Goal: Task Accomplishment & Management: Use online tool/utility

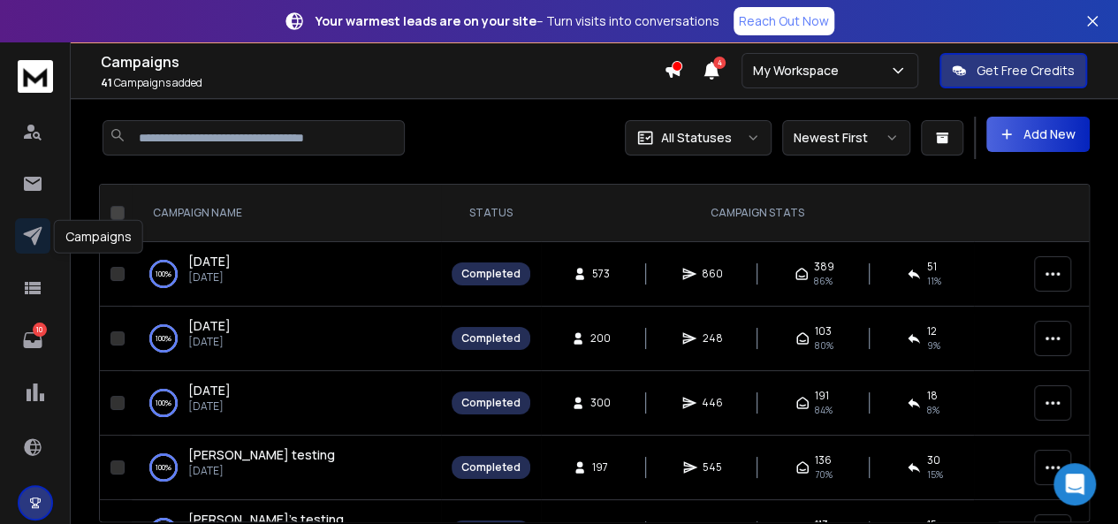
click at [40, 234] on icon at bounding box center [32, 235] width 21 height 21
click at [1000, 141] on button "Add New" at bounding box center [1038, 134] width 103 height 35
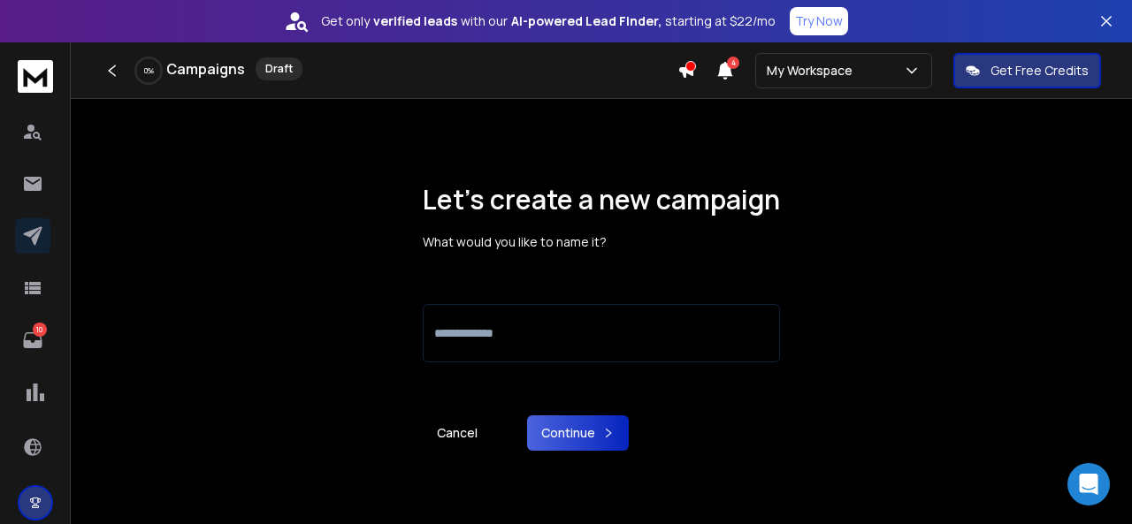
click at [472, 336] on input at bounding box center [601, 333] width 357 height 58
type input "*********"
click at [587, 423] on button "Continue" at bounding box center [578, 433] width 102 height 35
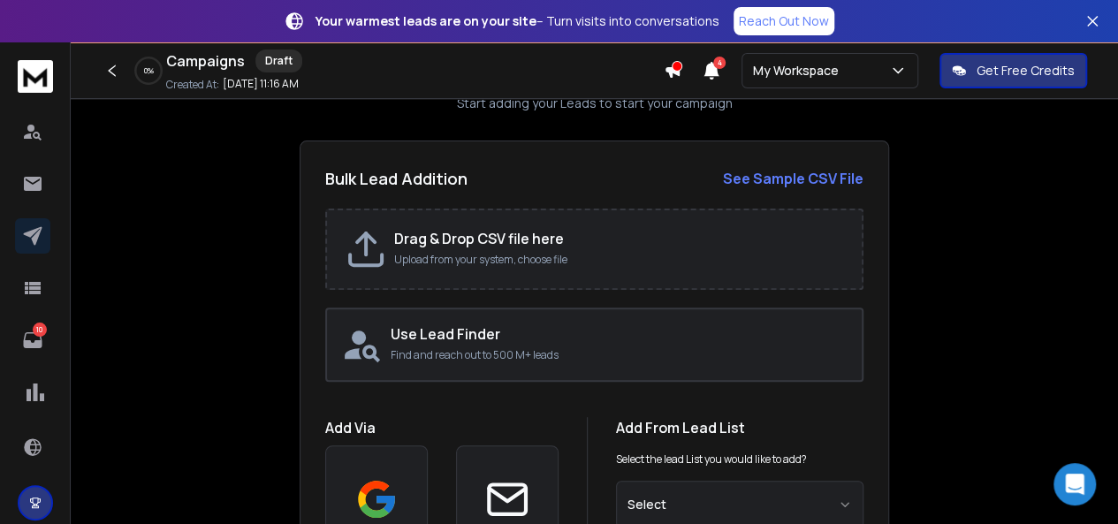
scroll to position [177, 0]
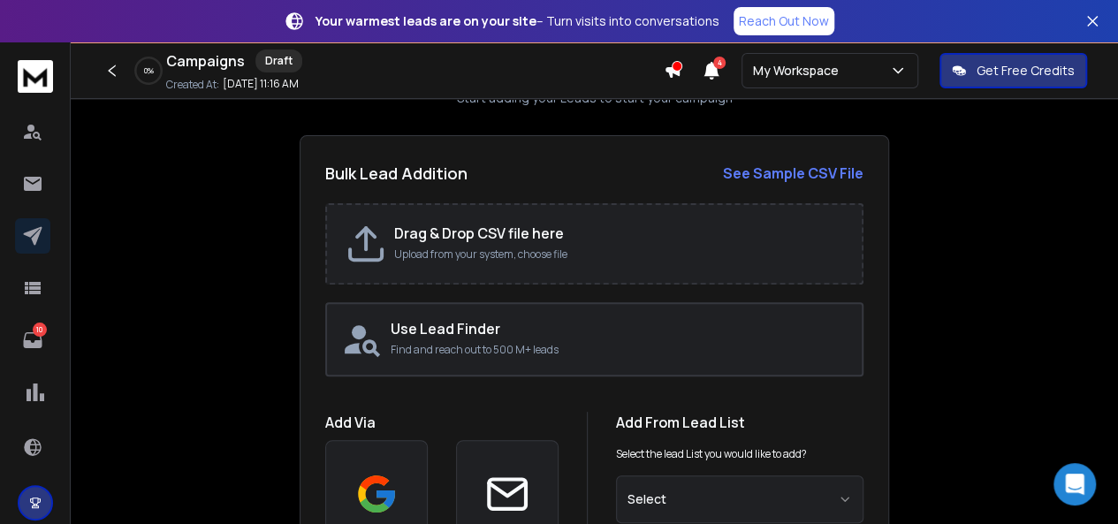
click at [666, 245] on div "Drag & Drop CSV file here Upload from your system, choose file" at bounding box center [619, 244] width 450 height 42
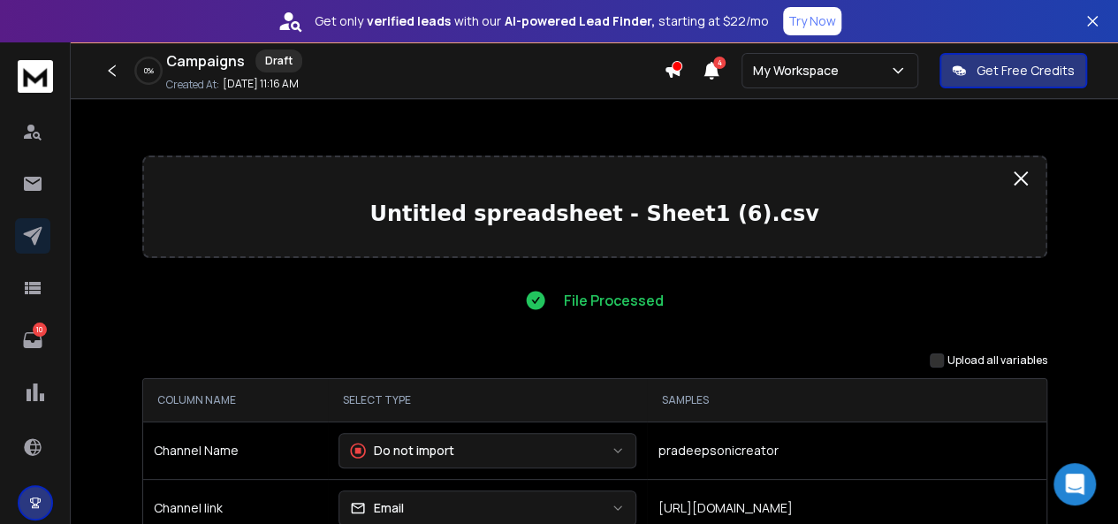
click at [650, 316] on div "File Processed" at bounding box center [594, 301] width 174 height 50
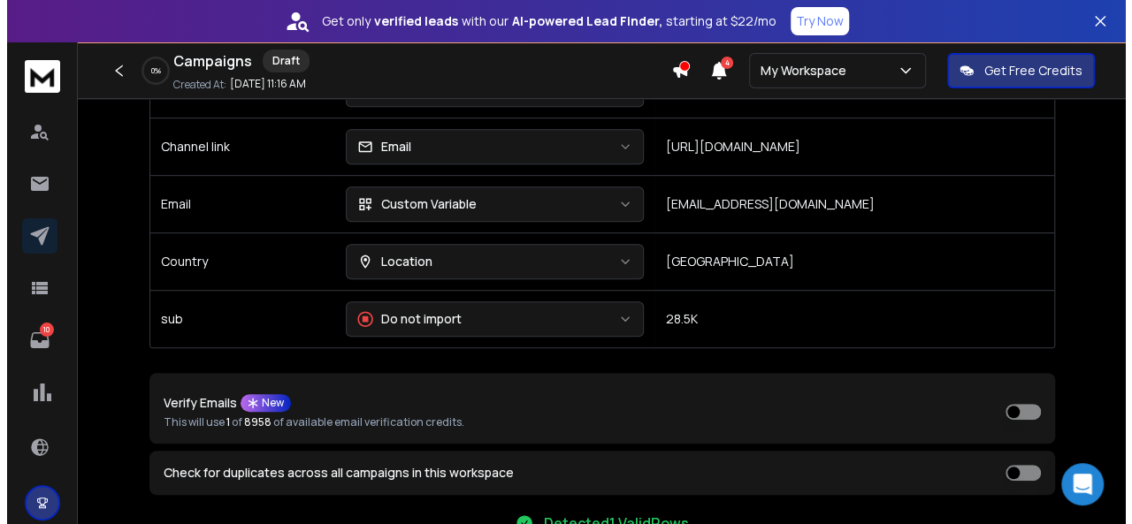
scroll to position [273, 0]
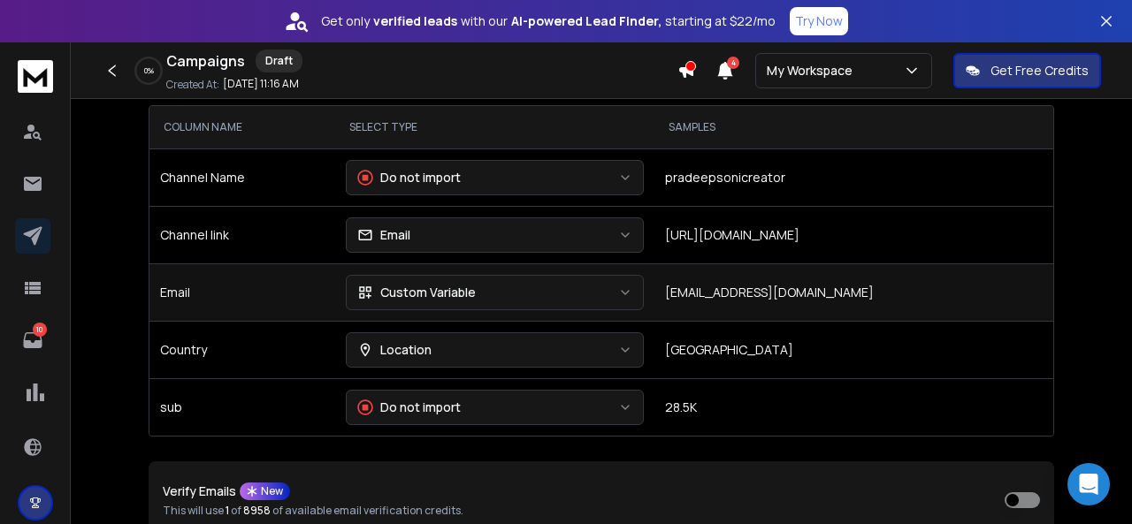
click at [618, 296] on icon "button" at bounding box center [625, 293] width 14 height 14
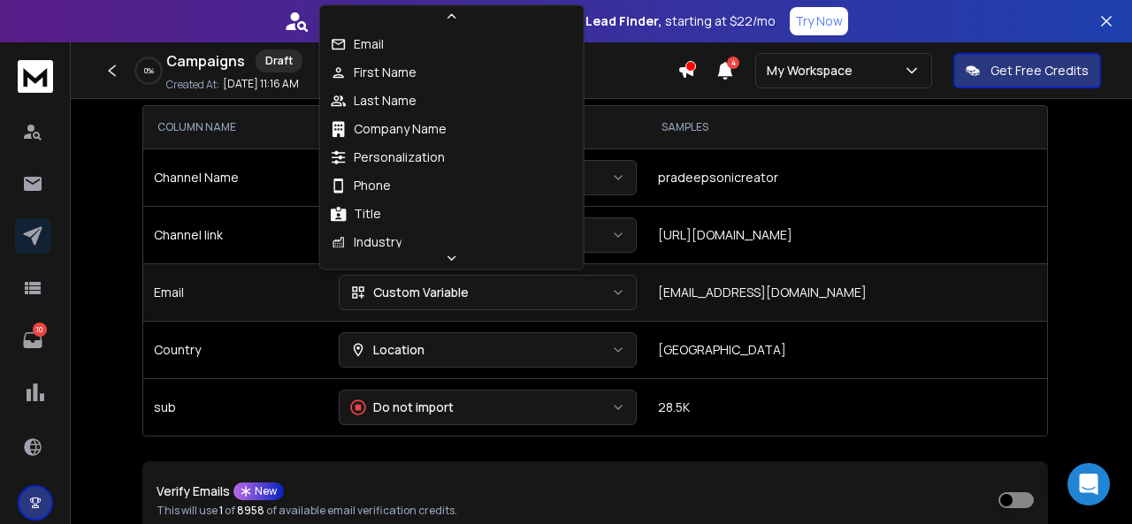
scroll to position [149, 0]
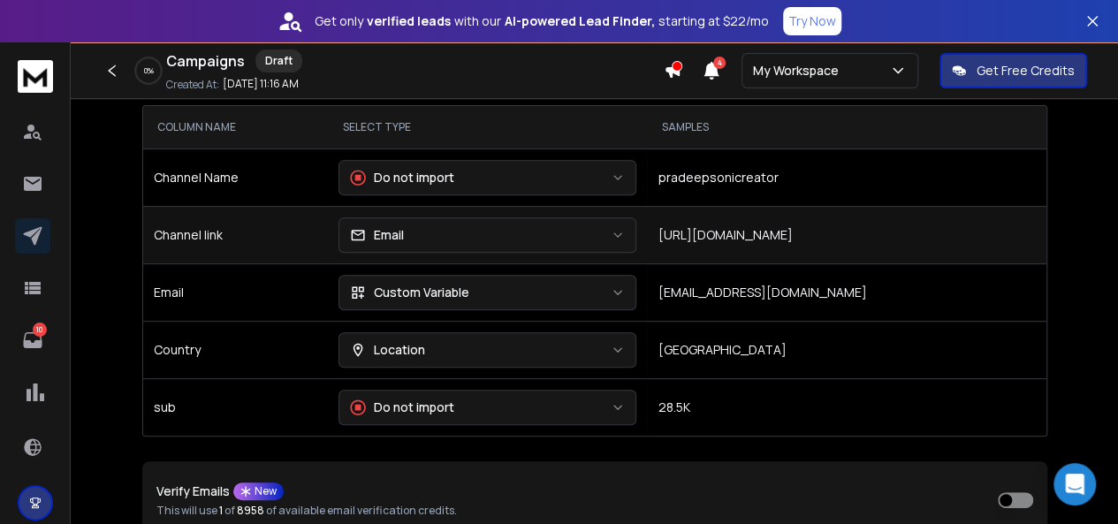
click at [566, 225] on button "Email" at bounding box center [488, 234] width 298 height 35
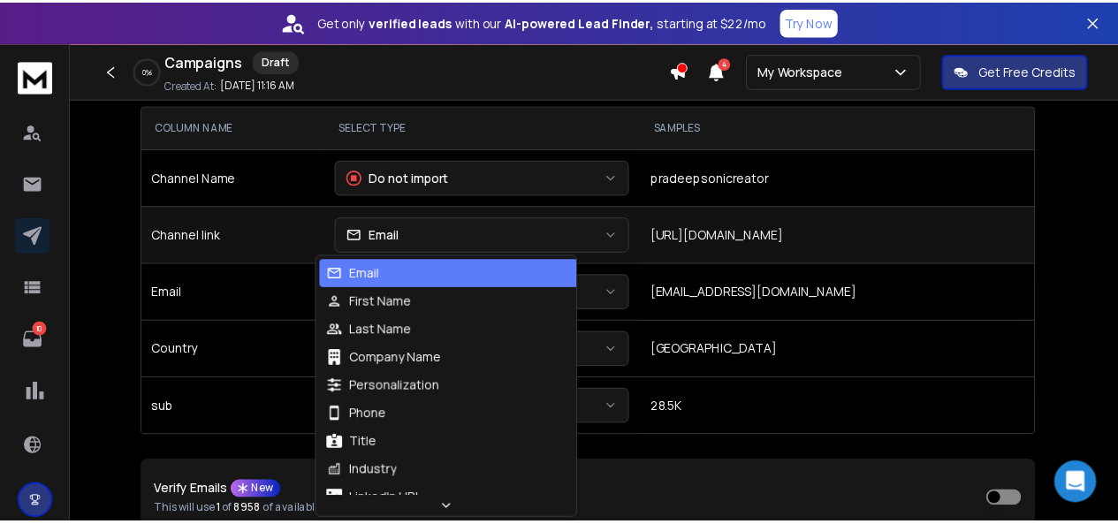
scroll to position [0, 1]
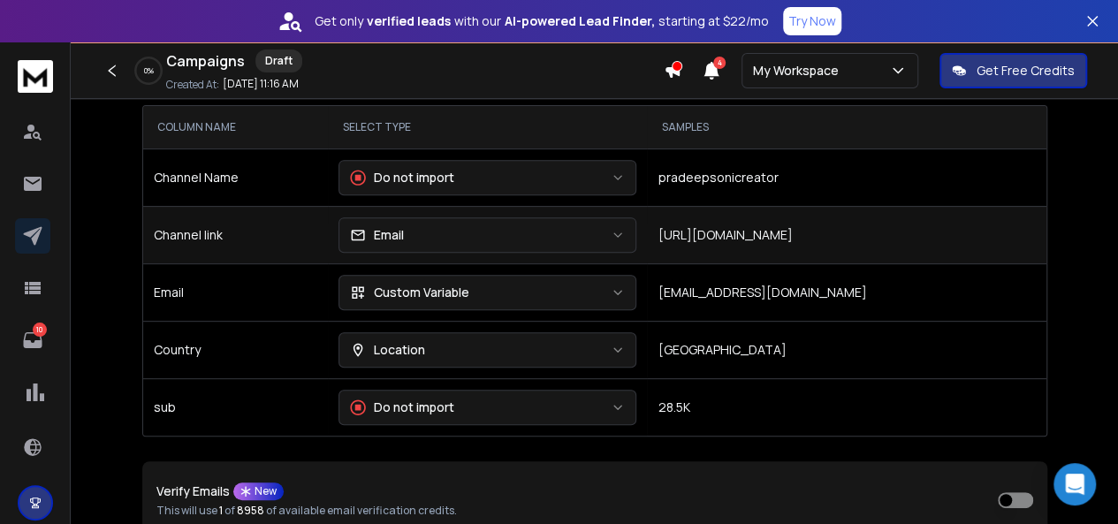
click at [566, 225] on button "Email" at bounding box center [488, 234] width 298 height 35
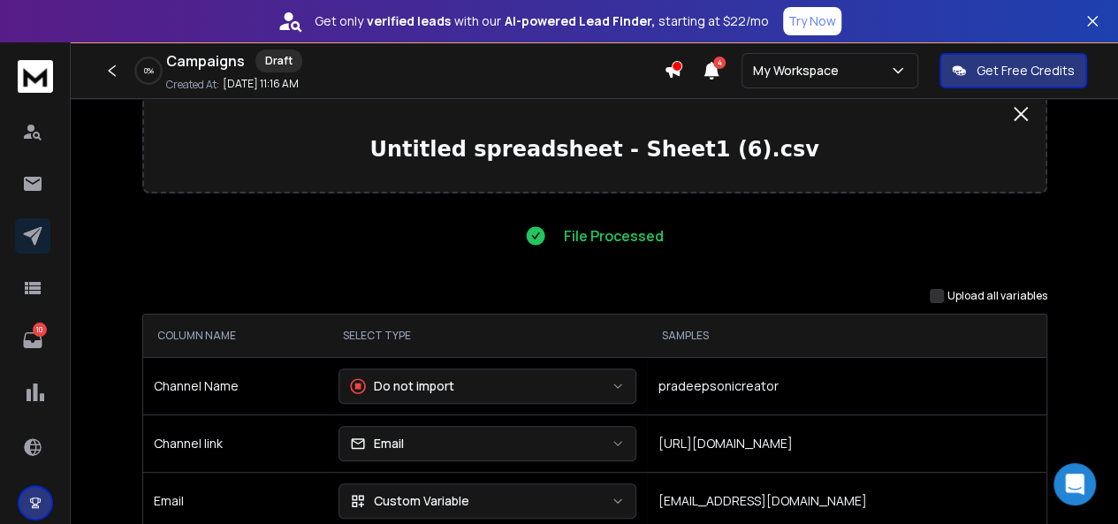
scroll to position [0, 0]
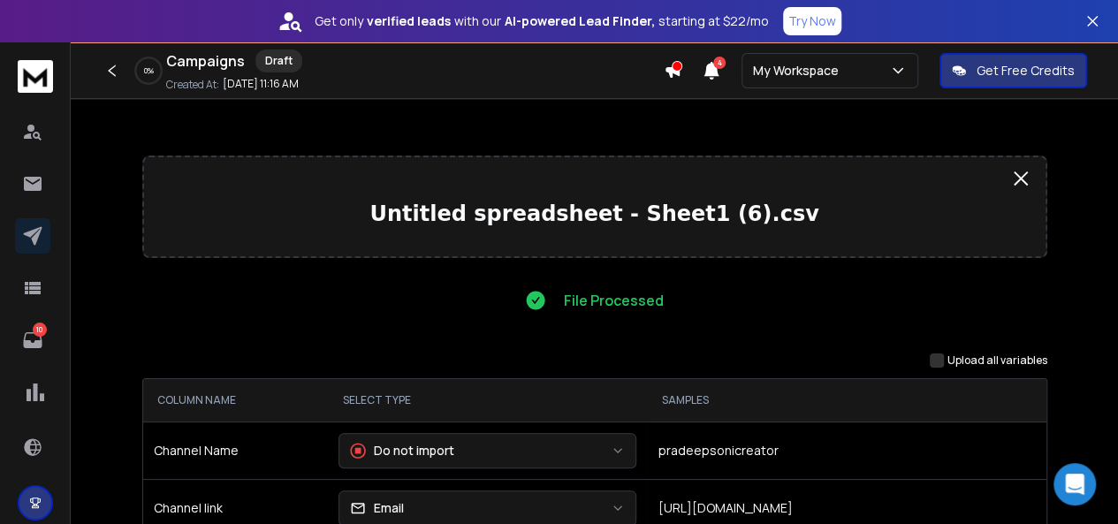
click at [95, 66] on div "0 % Campaigns Draft Created At: [DATE] 11:16 AM 4 My Workspace Get Free Credits" at bounding box center [559, 70] width 1118 height 57
click at [99, 66] on div "0 % Campaigns Draft Created At: [DATE] 11:16 AM 4 My Workspace Get Free Credits" at bounding box center [559, 70] width 1118 height 57
click at [105, 66] on icon at bounding box center [112, 71] width 16 height 16
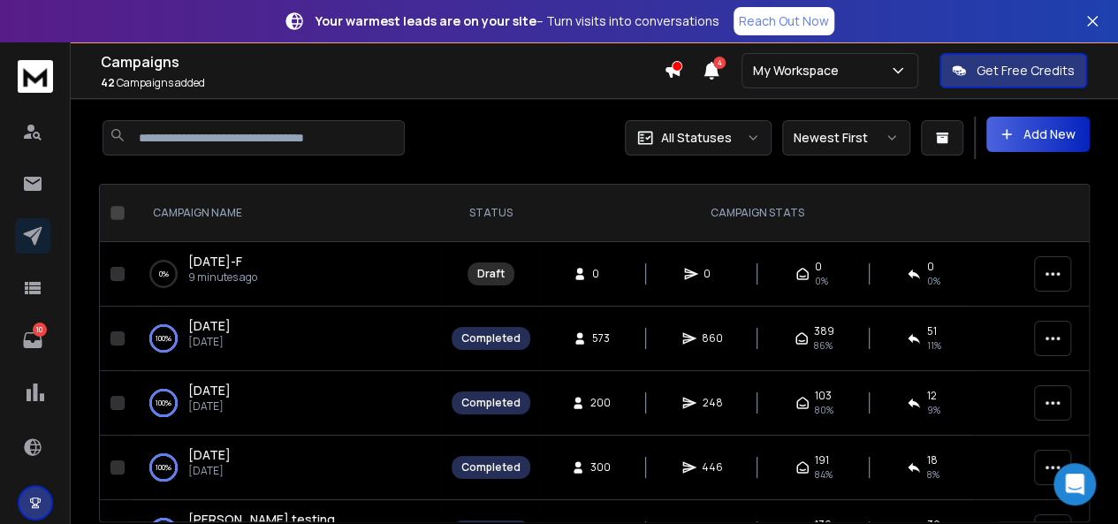
click at [1046, 273] on icon "button" at bounding box center [1053, 274] width 14 height 4
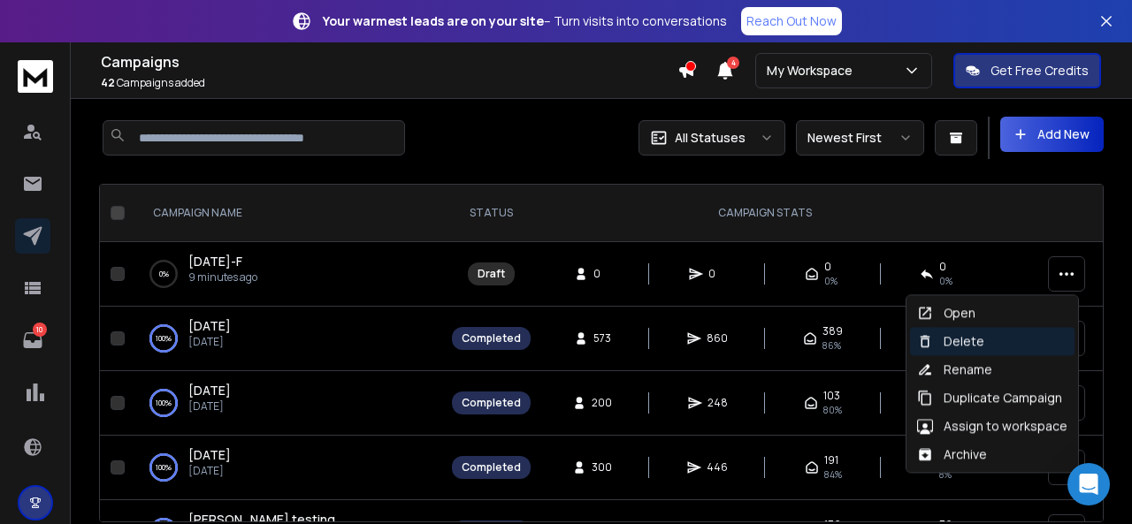
click at [990, 341] on div "Delete" at bounding box center [992, 341] width 164 height 28
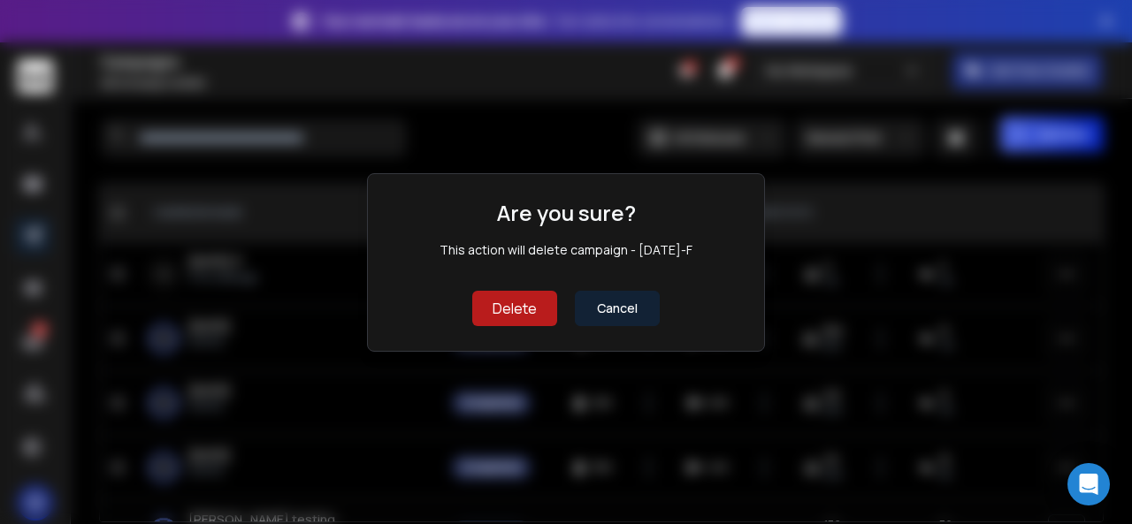
click at [511, 305] on button "Delete" at bounding box center [514, 308] width 85 height 35
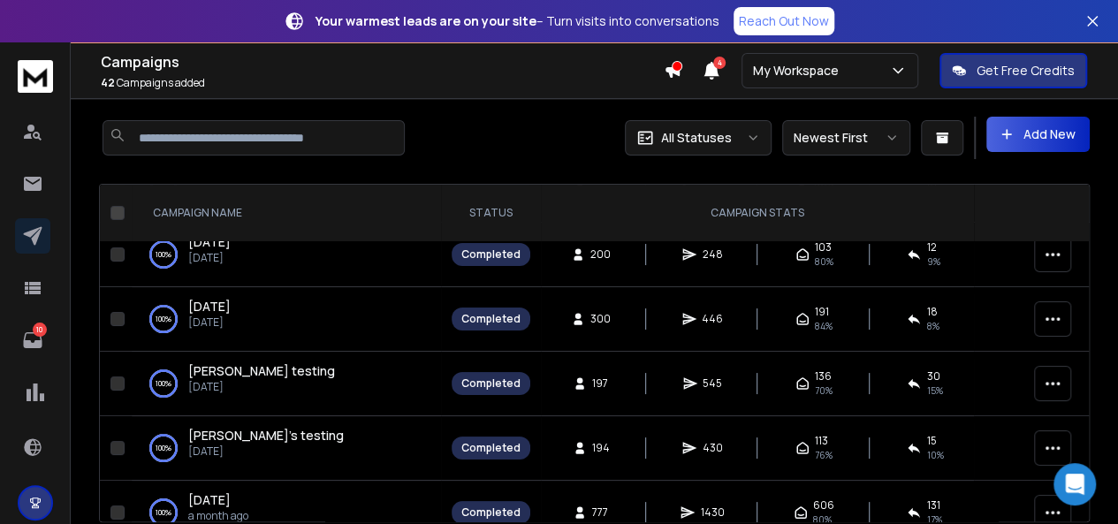
scroll to position [177, 0]
